Goal: Navigation & Orientation: Find specific page/section

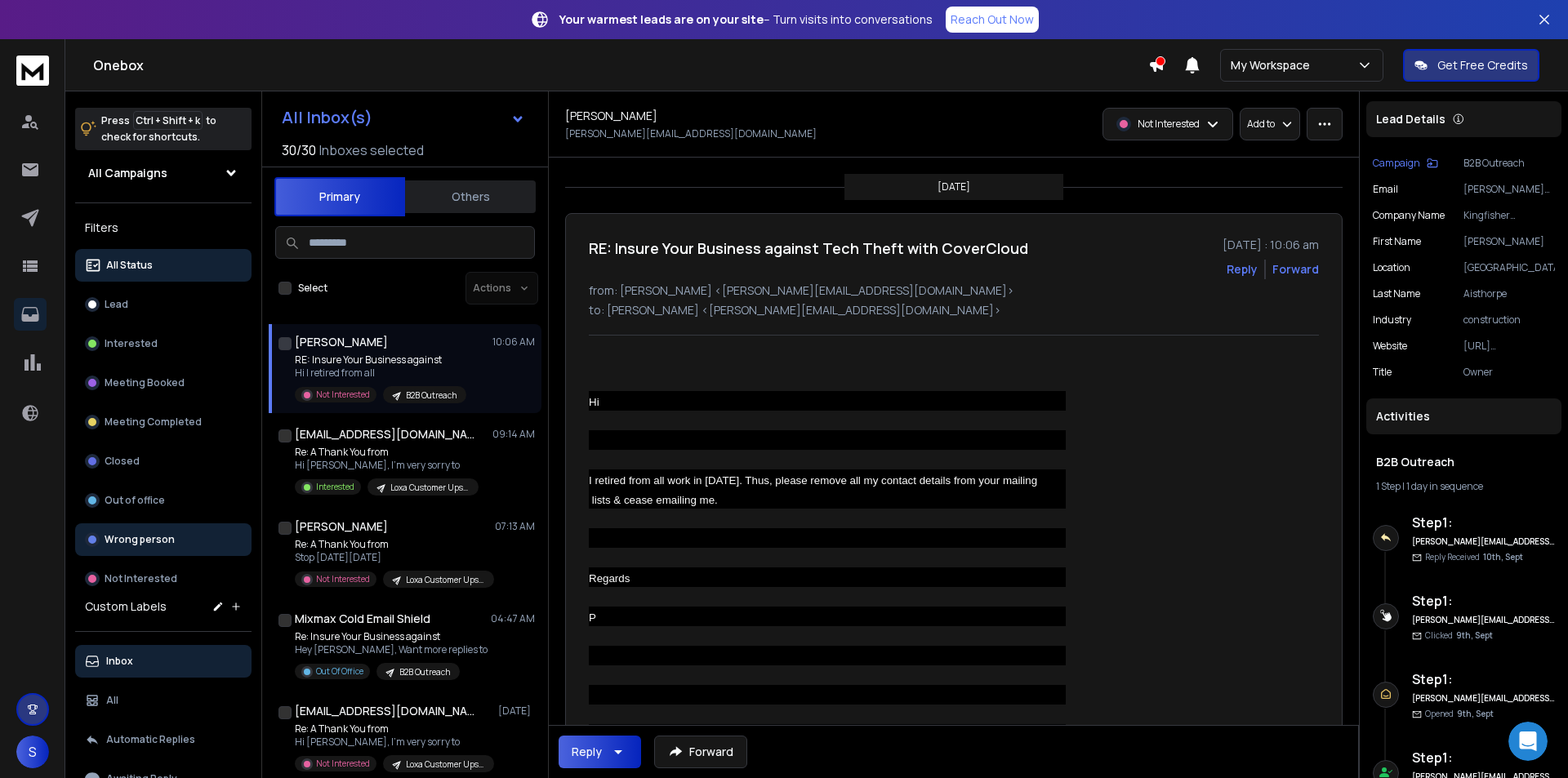
scroll to position [2017, 0]
click at [128, 546] on div "Wrong person" at bounding box center [130, 539] width 90 height 15
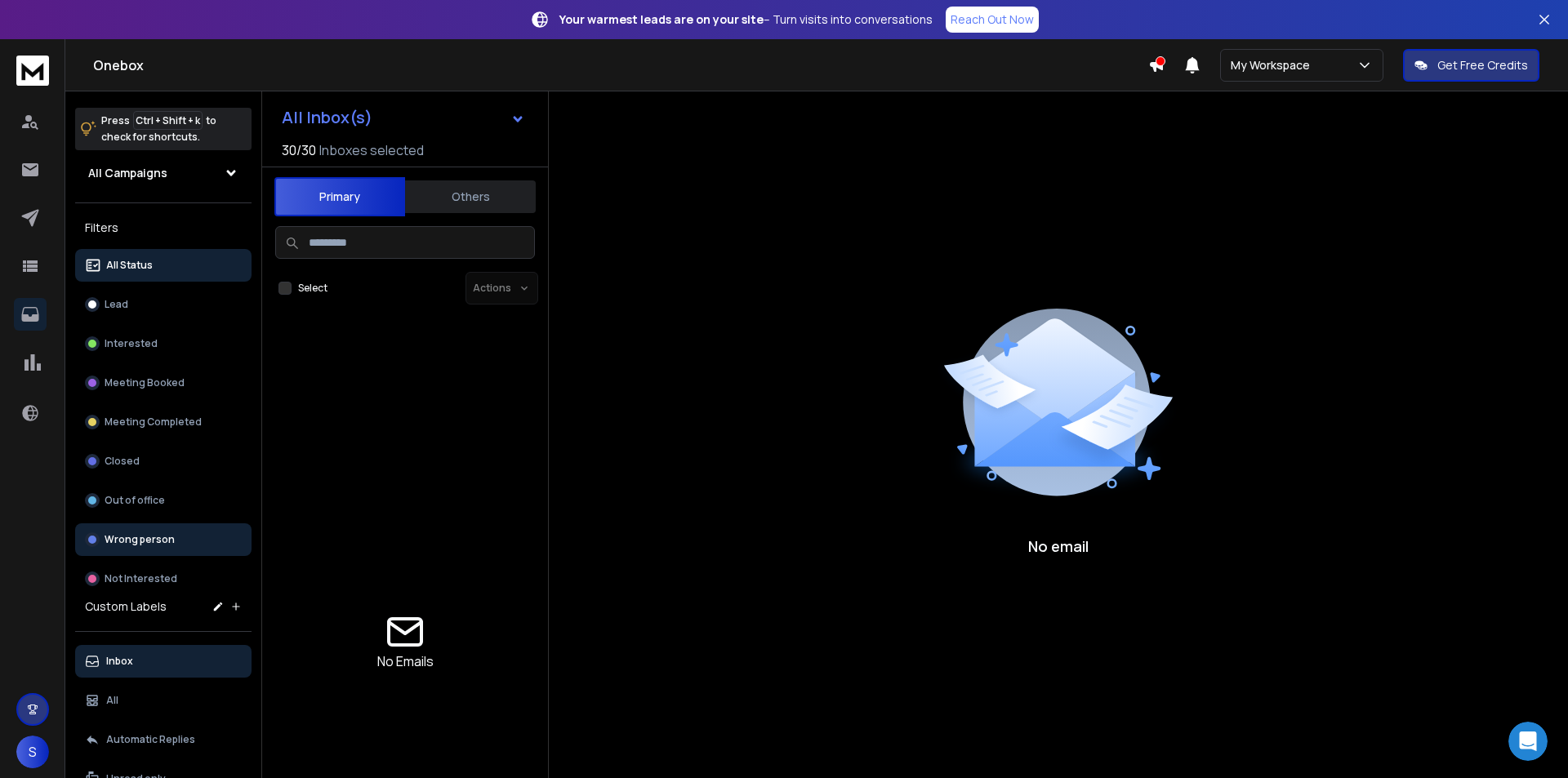
click at [127, 264] on p "All Status" at bounding box center [130, 265] width 47 height 13
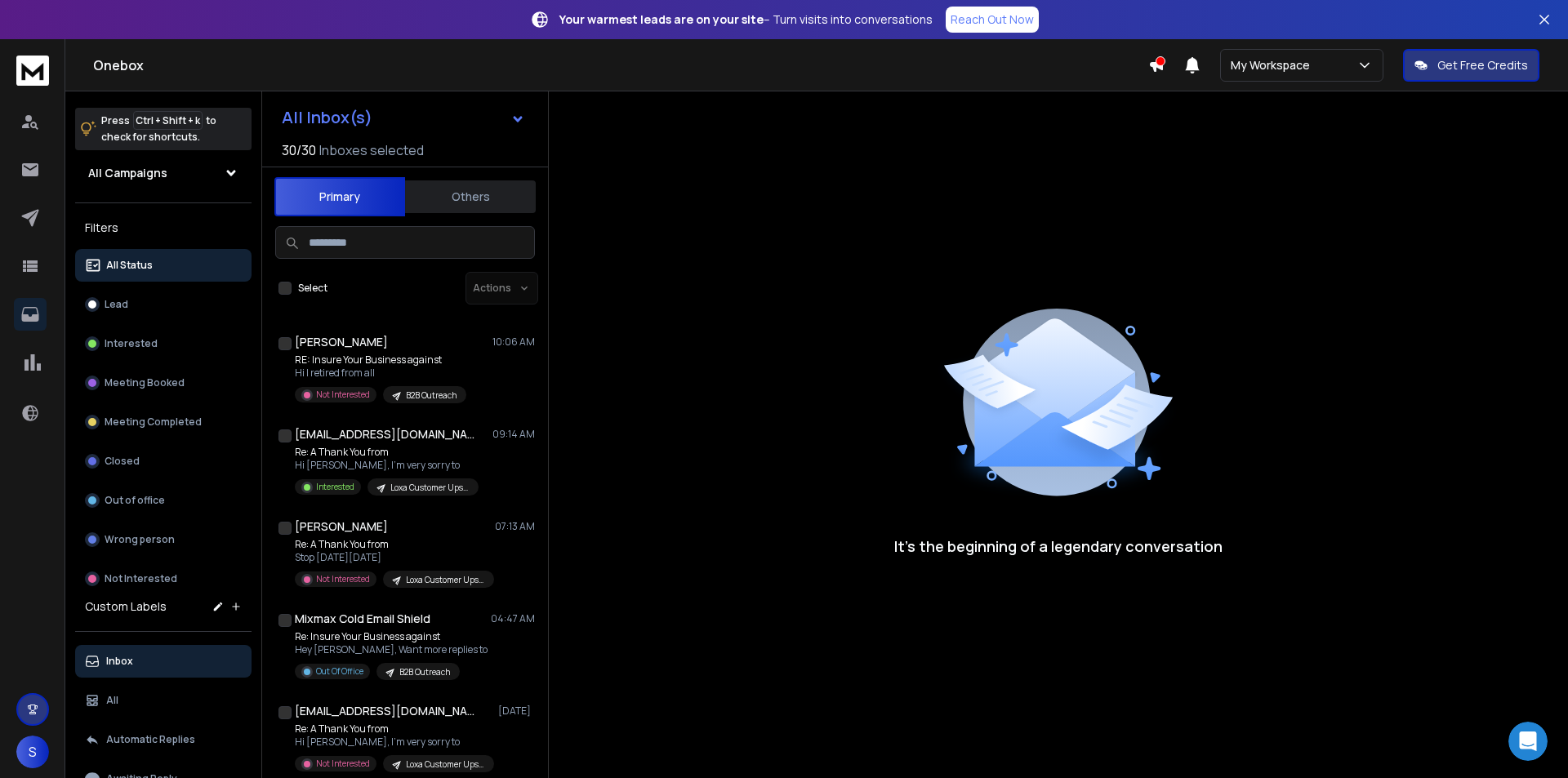
click at [153, 695] on button "All" at bounding box center [164, 701] width 177 height 33
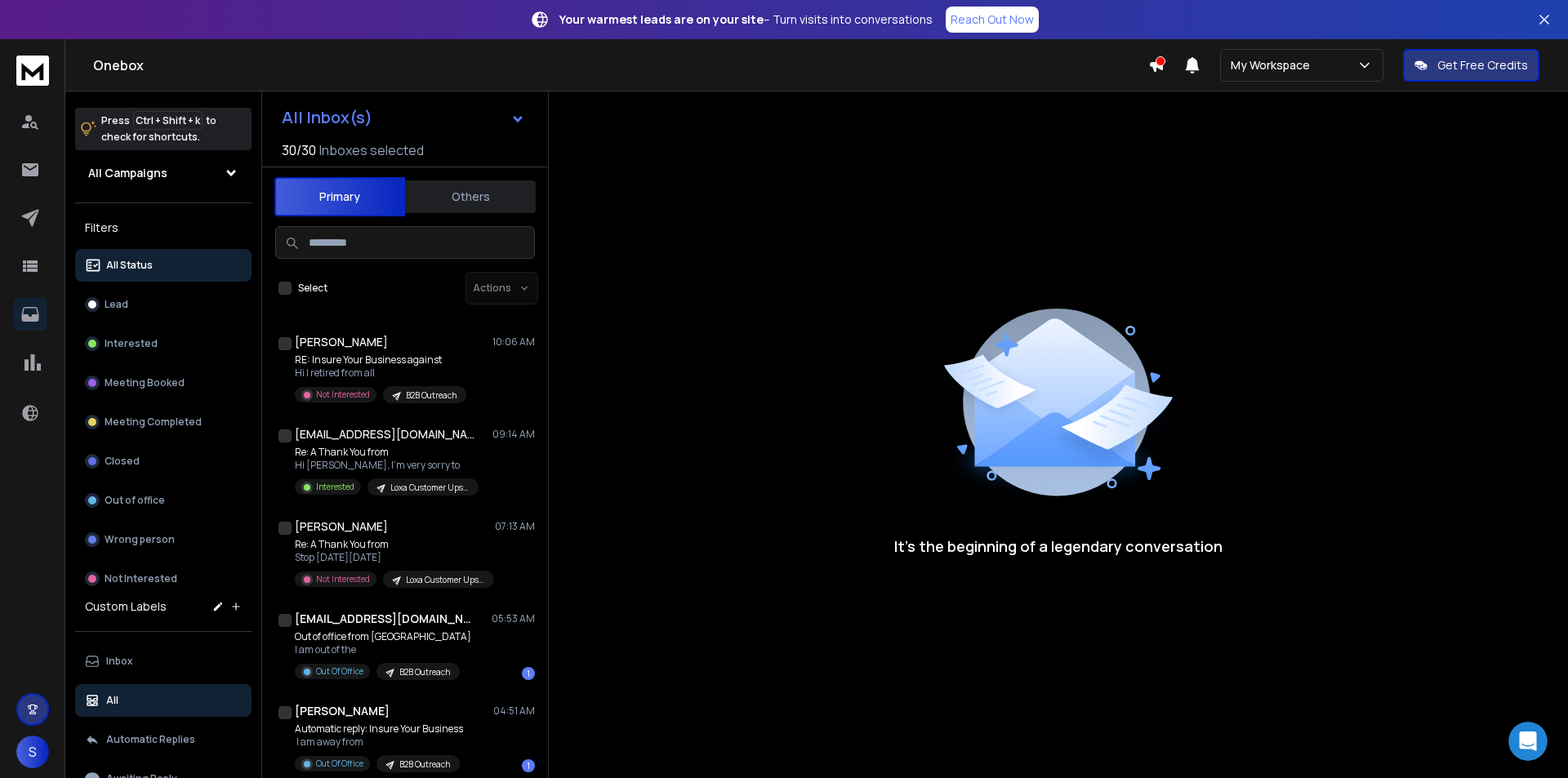
click at [29, 186] on div at bounding box center [32, 172] width 37 height 38
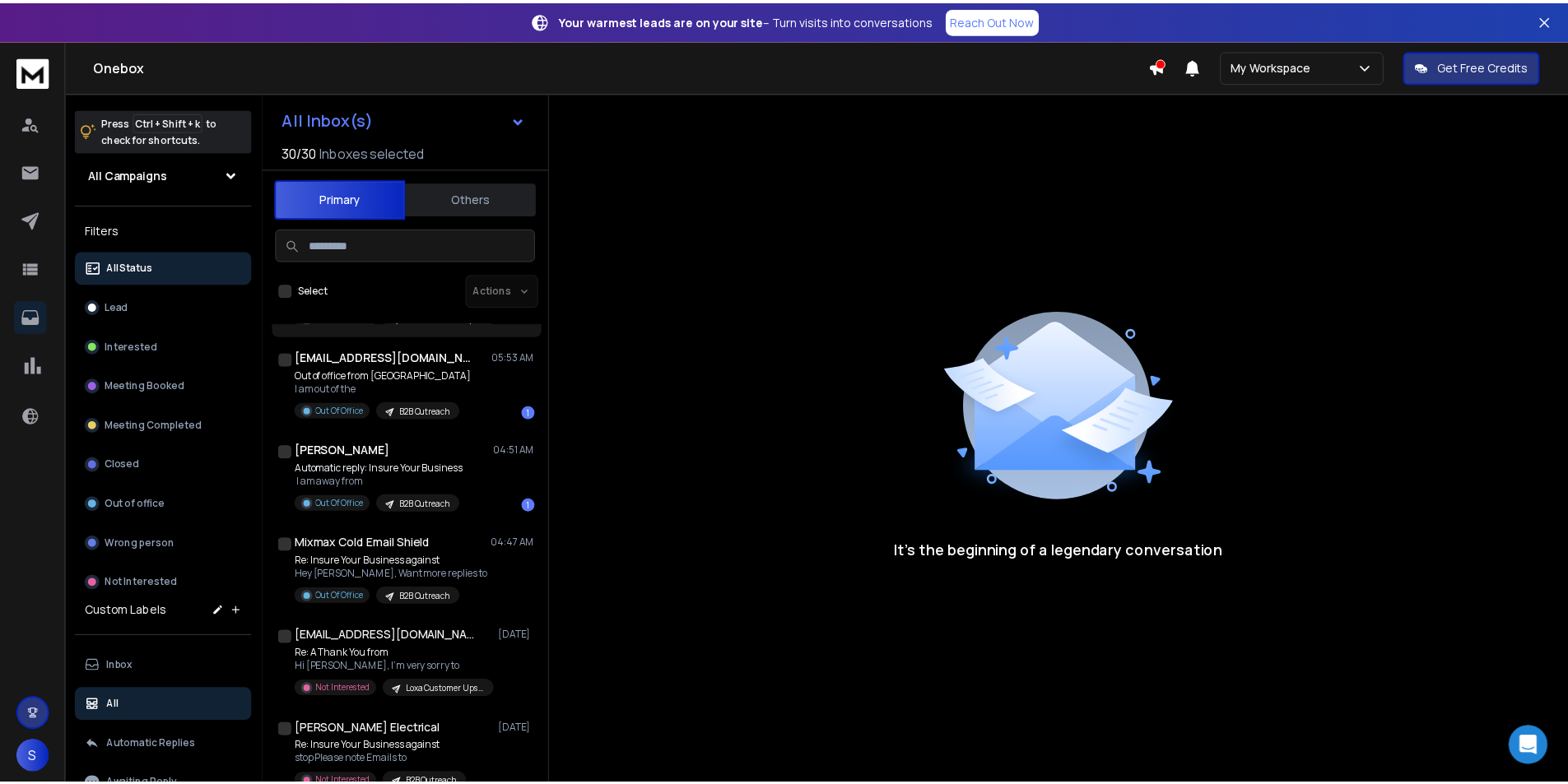
scroll to position [270, 0]
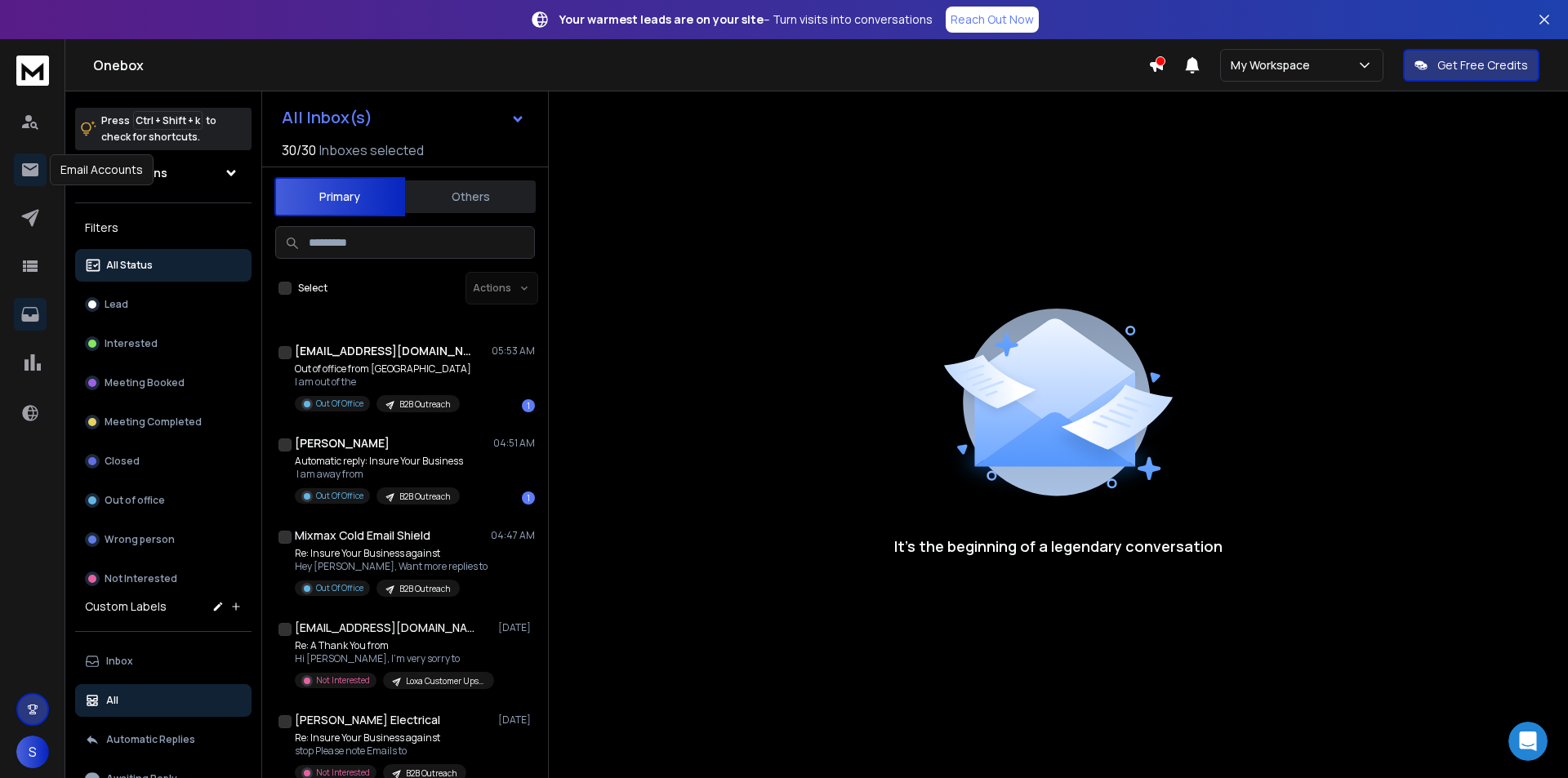
click at [36, 183] on link at bounding box center [30, 170] width 33 height 33
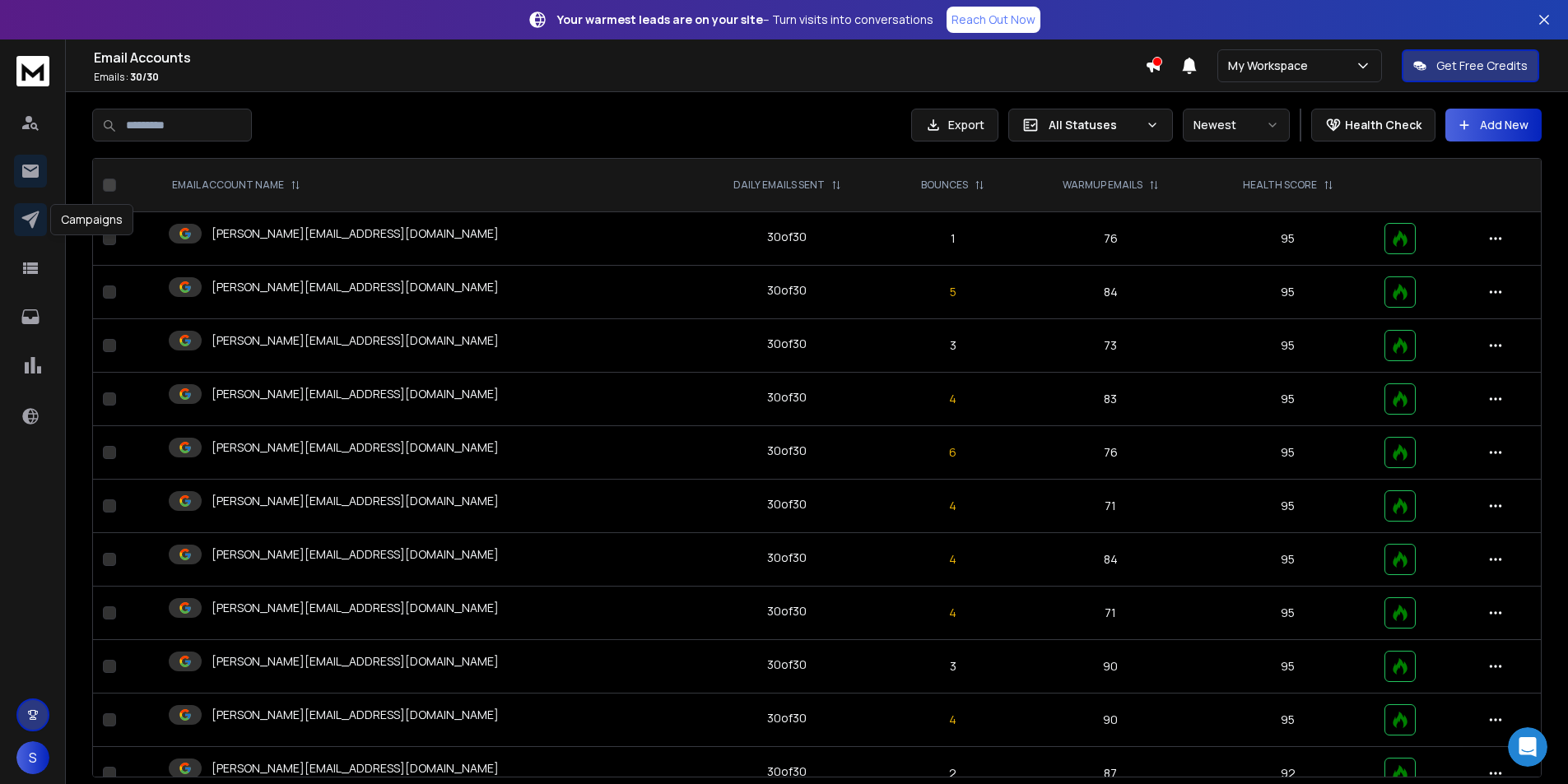
click at [30, 217] on icon at bounding box center [31, 220] width 17 height 17
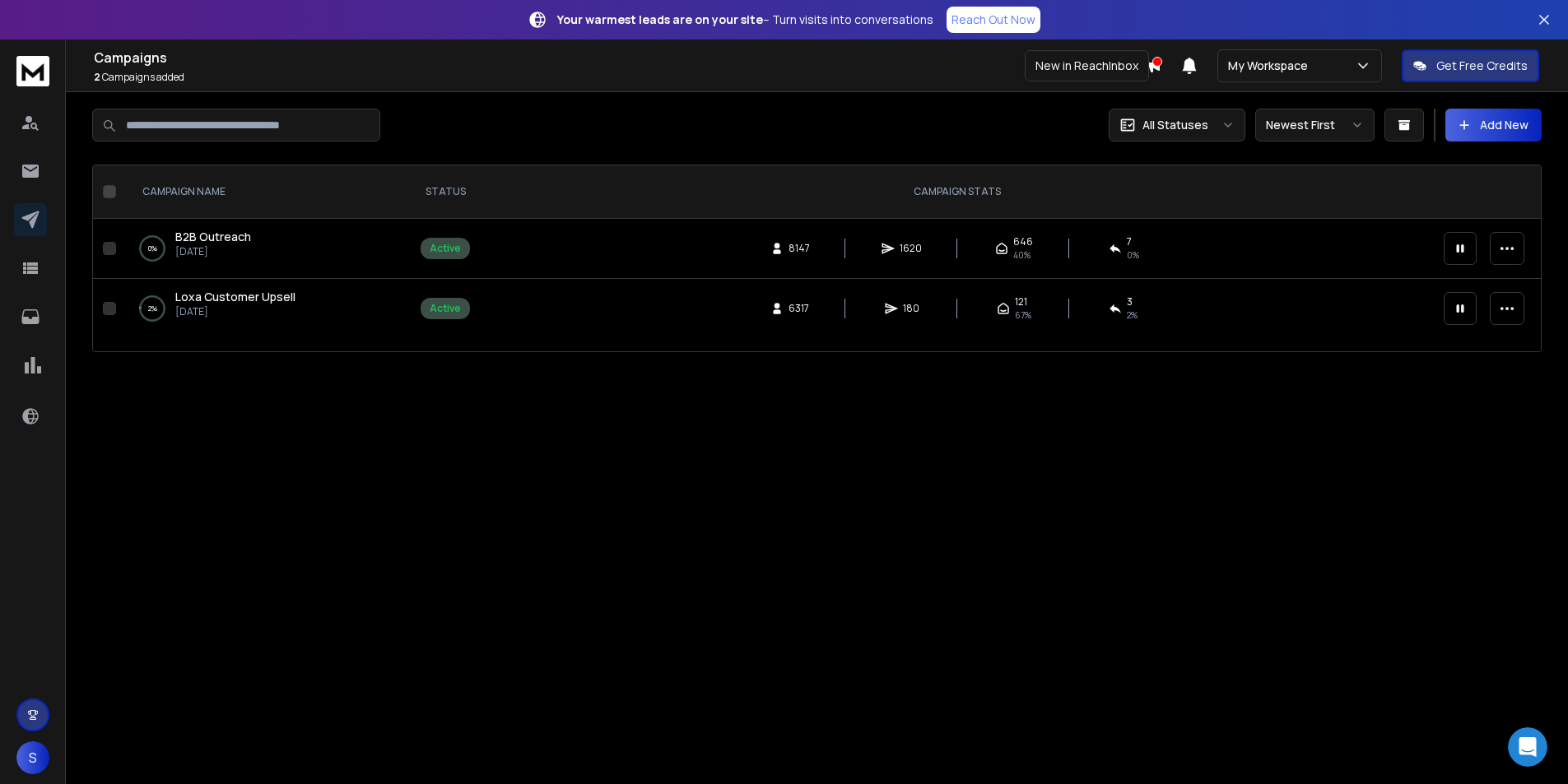
click at [1160, 65] on div at bounding box center [1156, 61] width 10 height 10
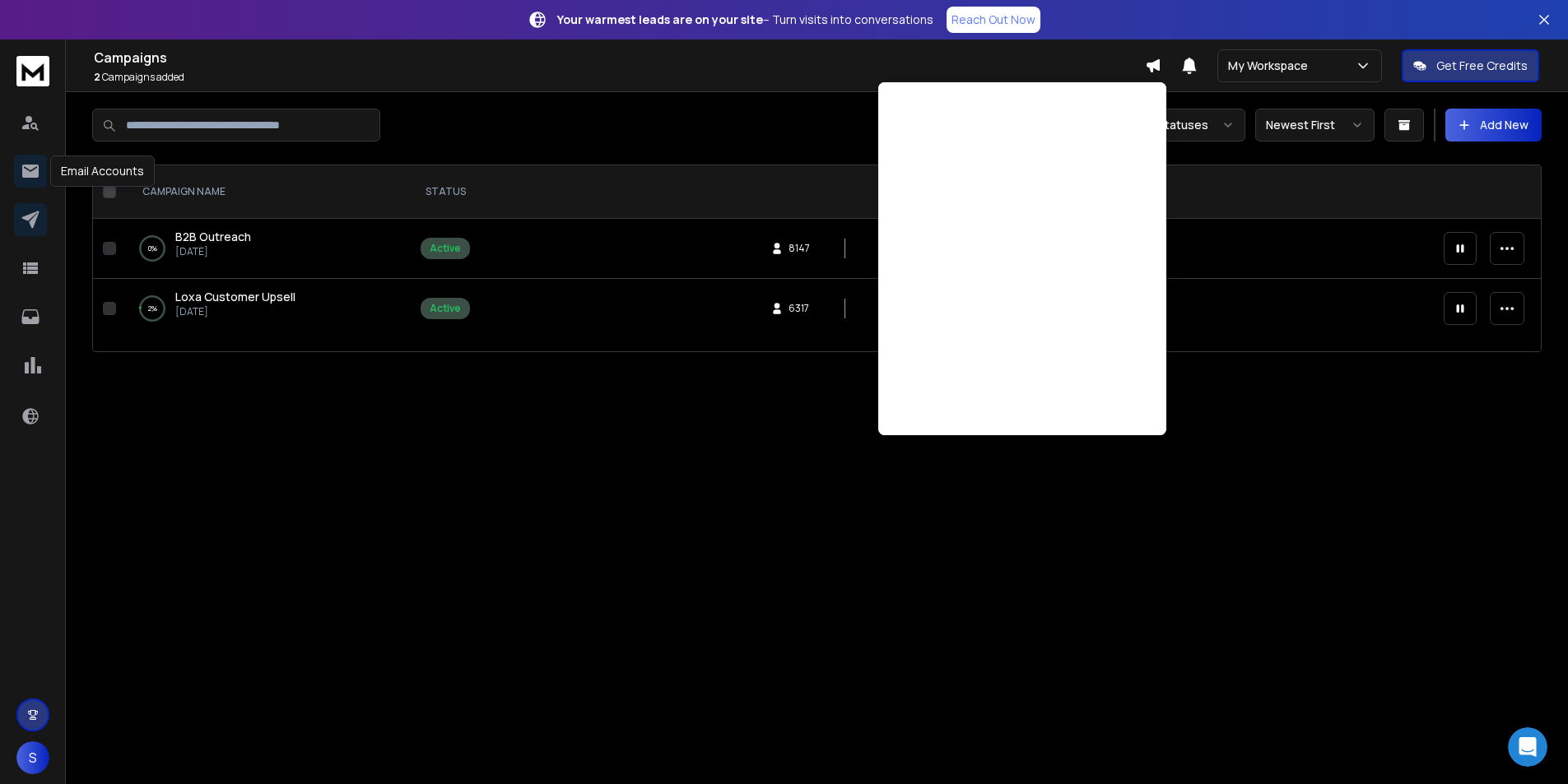
click at [37, 166] on icon at bounding box center [30, 171] width 17 height 13
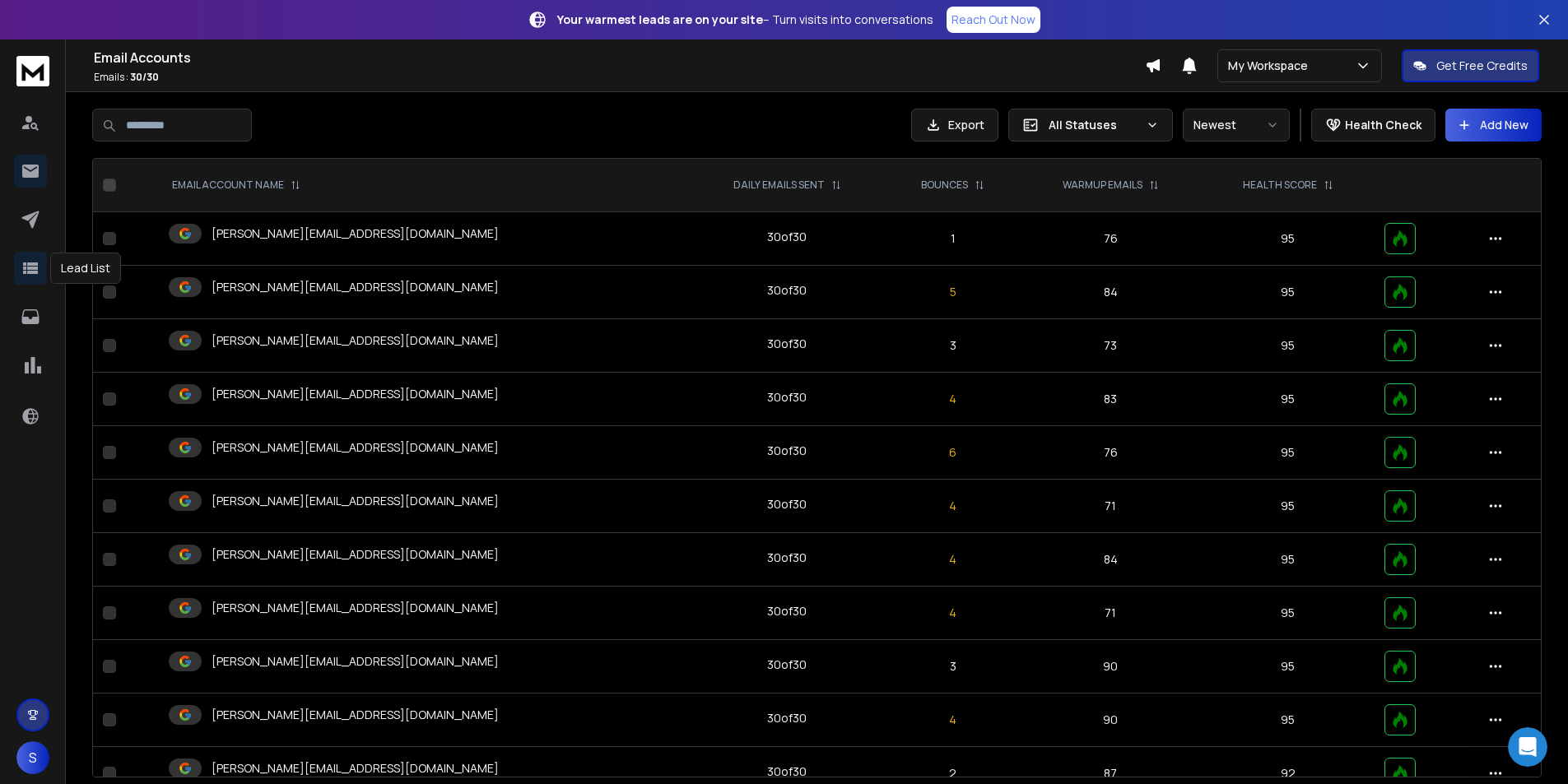
click at [22, 267] on icon at bounding box center [31, 268] width 20 height 20
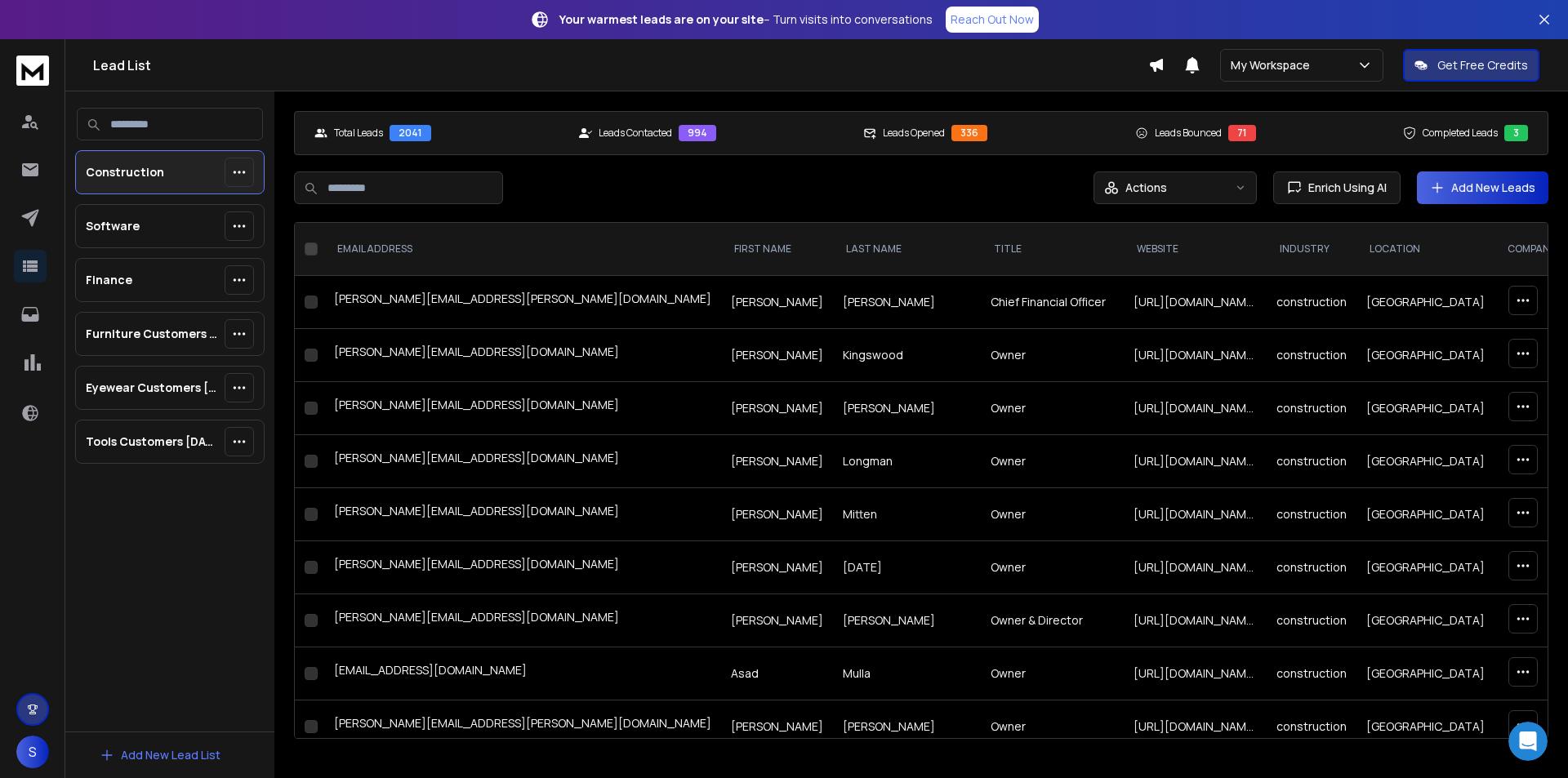
click at [119, 228] on p "Software" at bounding box center [112, 226] width 54 height 16
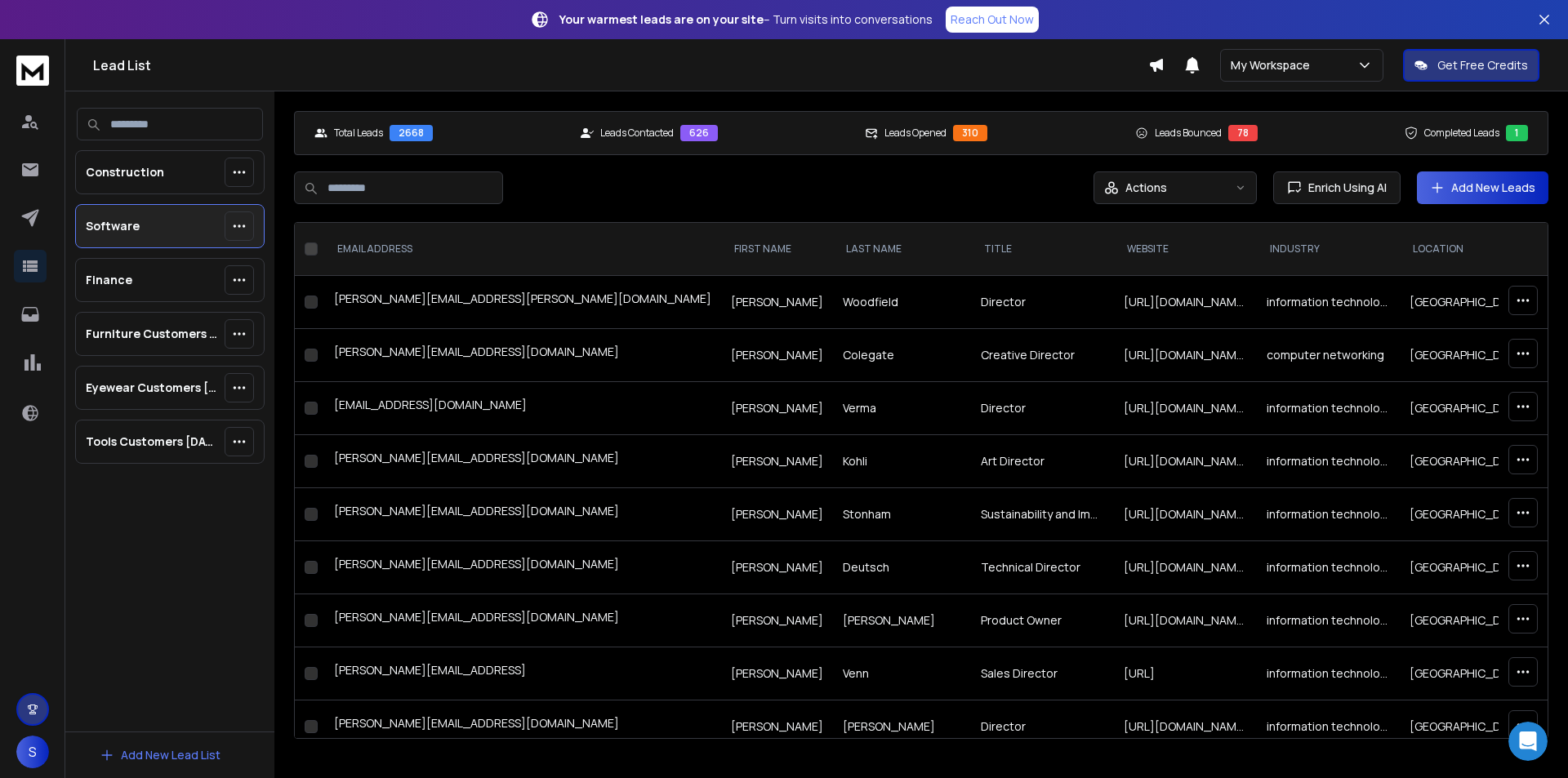
click at [138, 283] on div "Finance" at bounding box center [170, 280] width 190 height 44
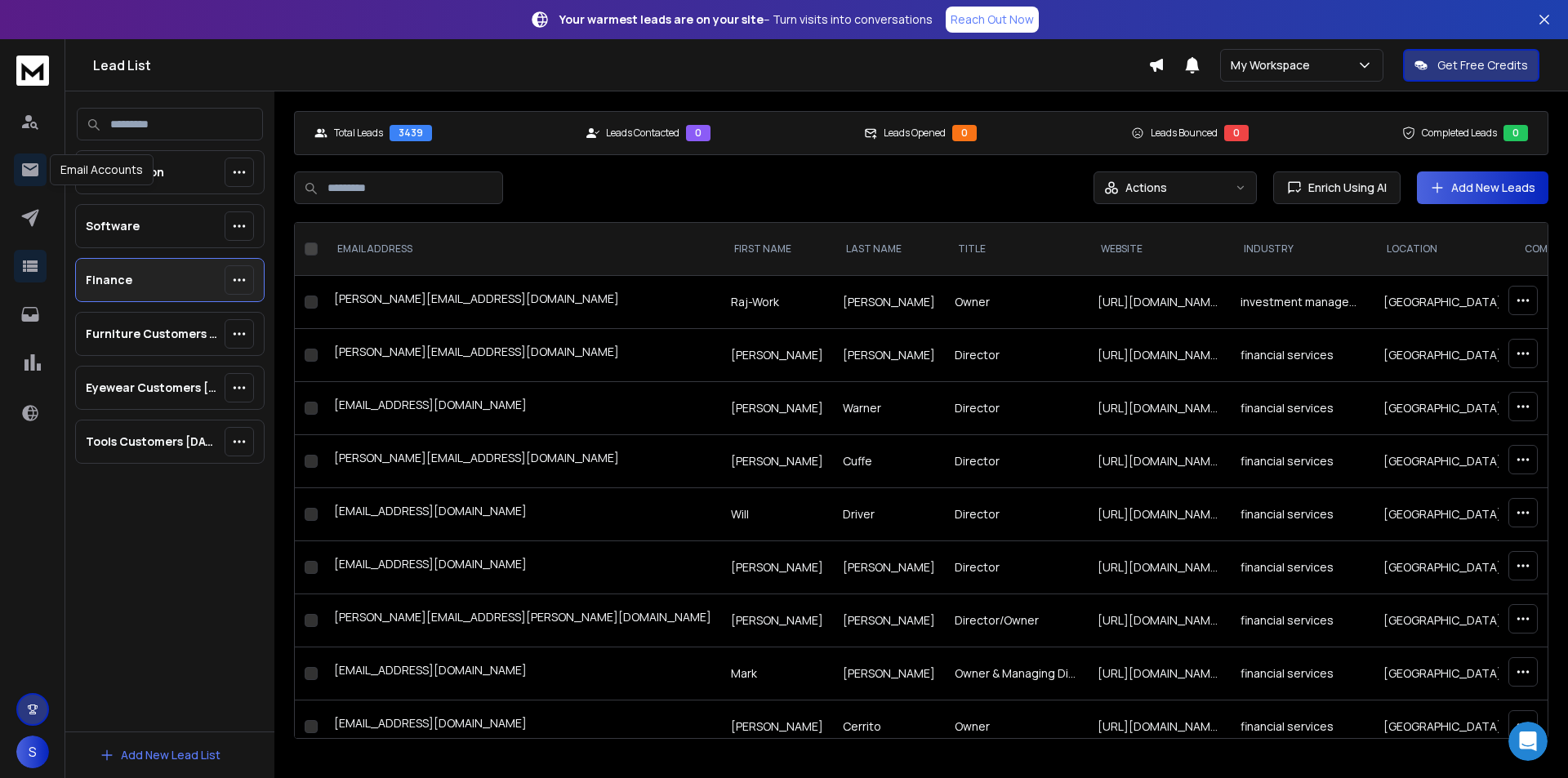
click at [28, 172] on icon at bounding box center [29, 170] width 16 height 13
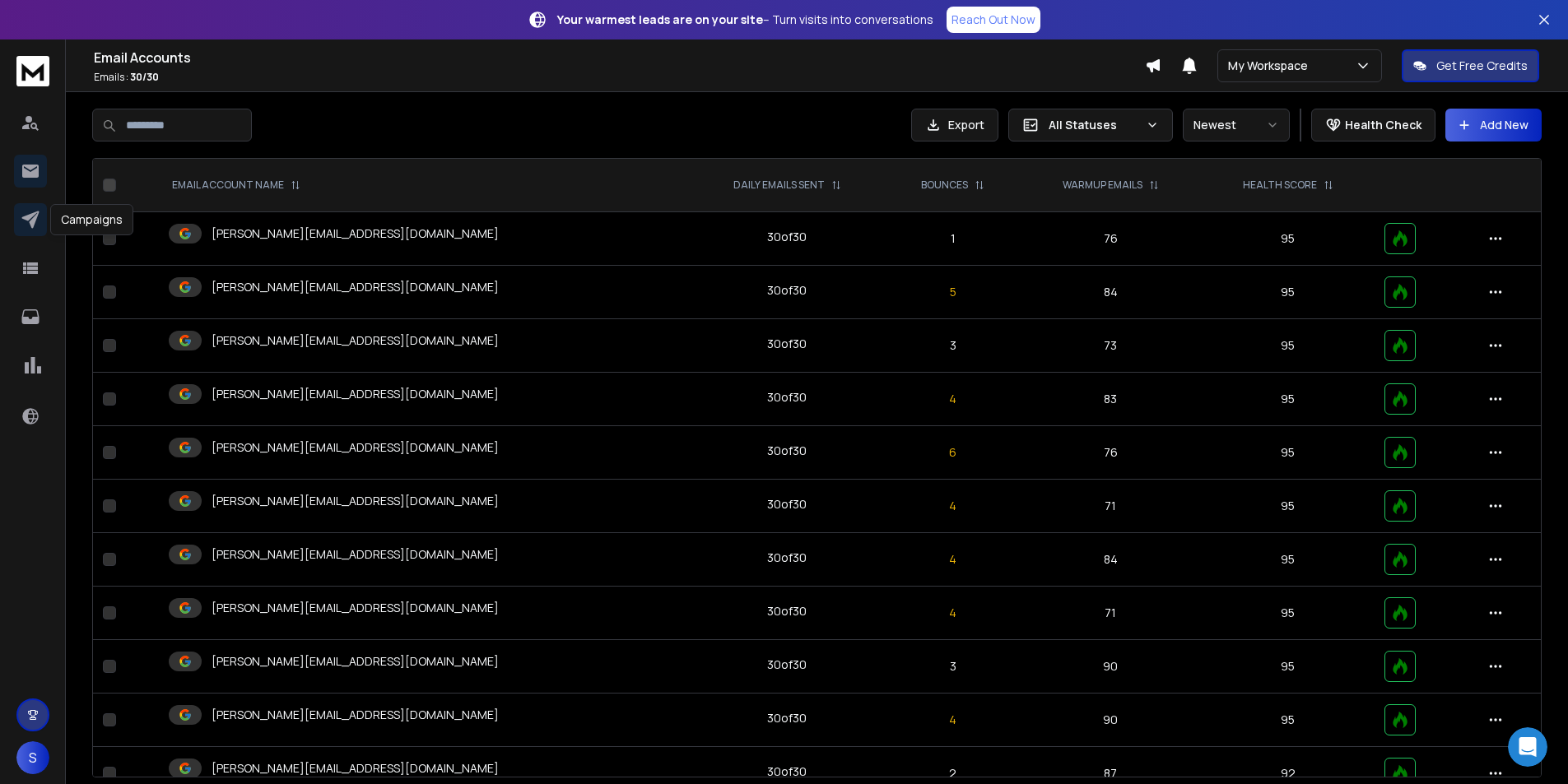
click at [42, 215] on link at bounding box center [31, 220] width 33 height 33
